Goal: Task Accomplishment & Management: Manage account settings

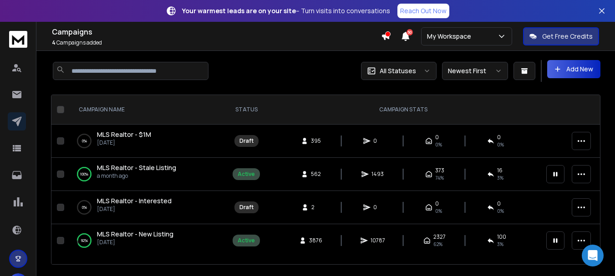
click at [119, 133] on span "MLS Realtor - $1M" at bounding box center [124, 134] width 54 height 9
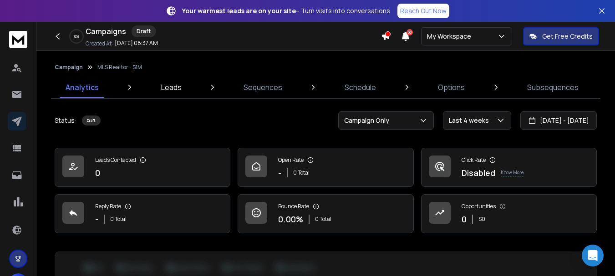
click at [167, 87] on p "Leads" at bounding box center [171, 87] width 20 height 11
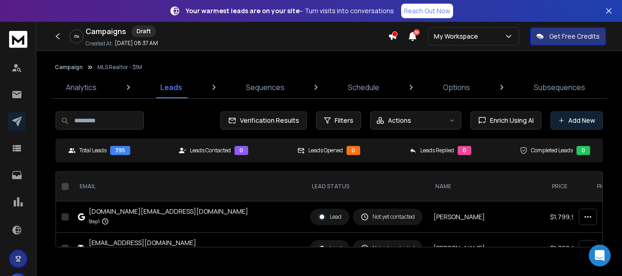
click at [568, 120] on button "Add New" at bounding box center [576, 121] width 52 height 18
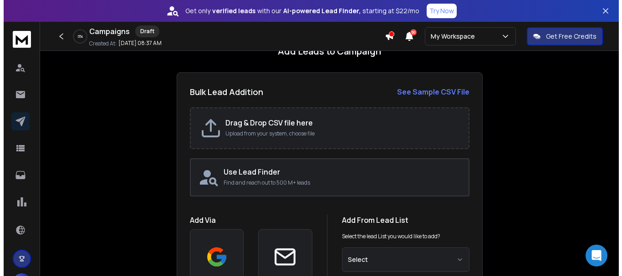
scroll to position [66, 0]
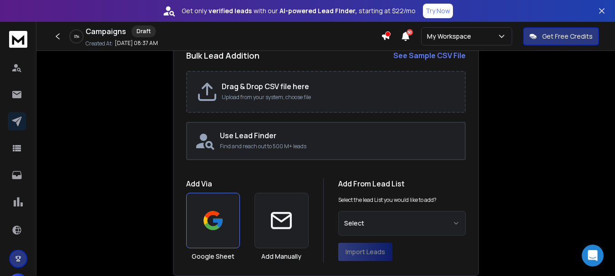
click at [211, 205] on div at bounding box center [213, 221] width 54 height 56
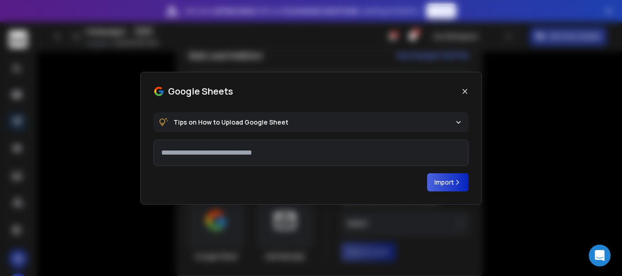
click at [229, 159] on input at bounding box center [310, 153] width 315 height 26
paste input "**********"
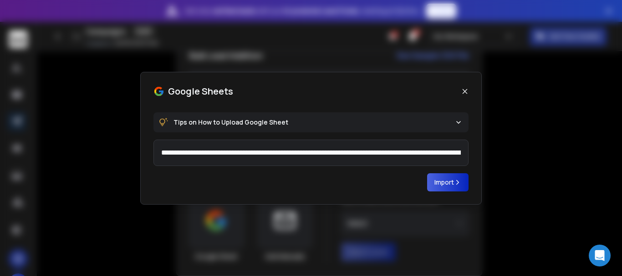
scroll to position [0, 137]
type input "**********"
click at [432, 180] on button "Import" at bounding box center [447, 182] width 41 height 18
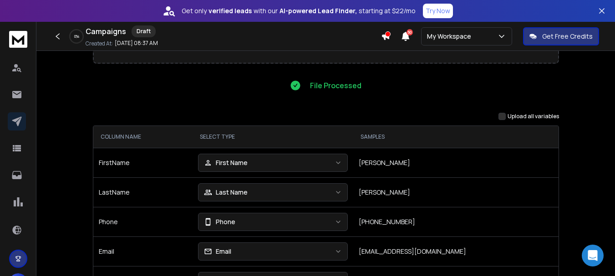
scroll to position [46, 0]
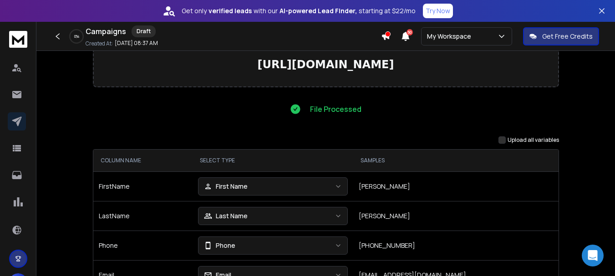
click at [505, 144] on button "Upload all variables" at bounding box center [501, 140] width 7 height 7
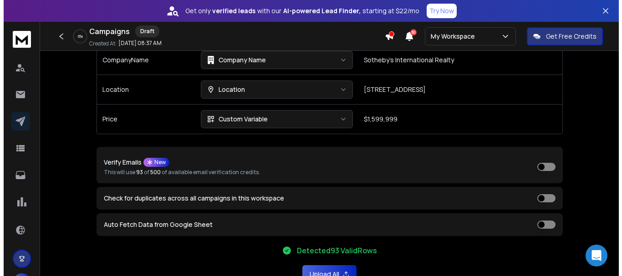
scroll to position [319, 0]
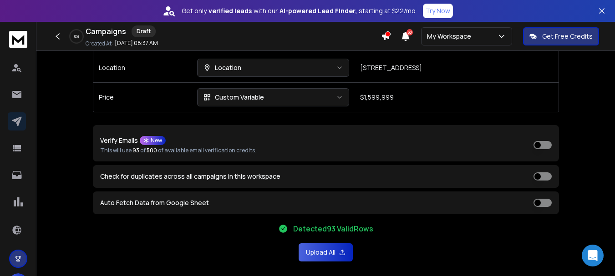
click at [542, 181] on button "Check for duplicates across all campaigns in this workspace" at bounding box center [543, 177] width 18 height 8
click at [321, 260] on button "Upload All" at bounding box center [326, 253] width 54 height 18
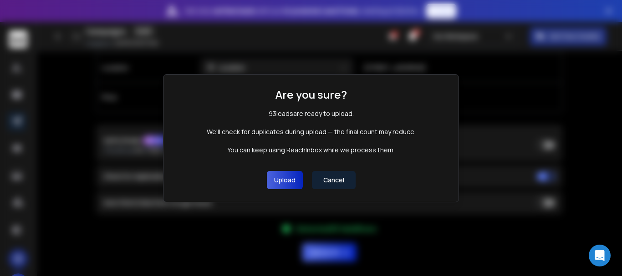
click at [283, 172] on button "Upload" at bounding box center [285, 180] width 36 height 18
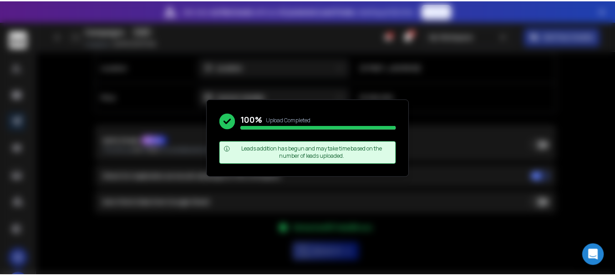
scroll to position [300, 0]
